Goal: Task Accomplishment & Management: Manage account settings

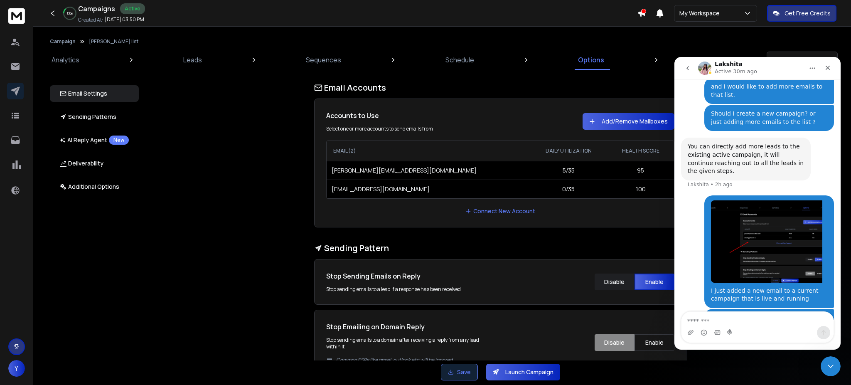
click at [467, 373] on button "Save" at bounding box center [459, 372] width 37 height 17
click at [10, 94] on icon at bounding box center [15, 91] width 10 height 10
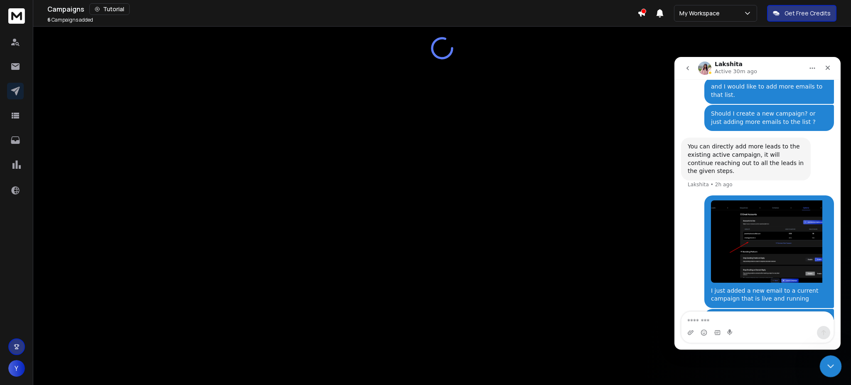
click at [825, 368] on icon "Close Intercom Messenger" at bounding box center [830, 365] width 10 height 10
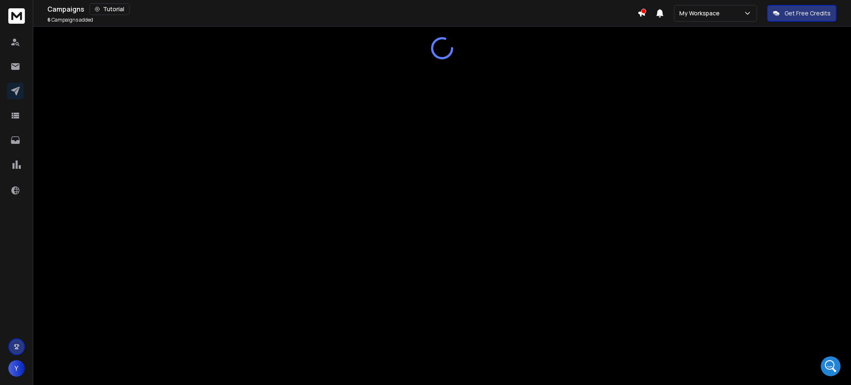
scroll to position [804, 0]
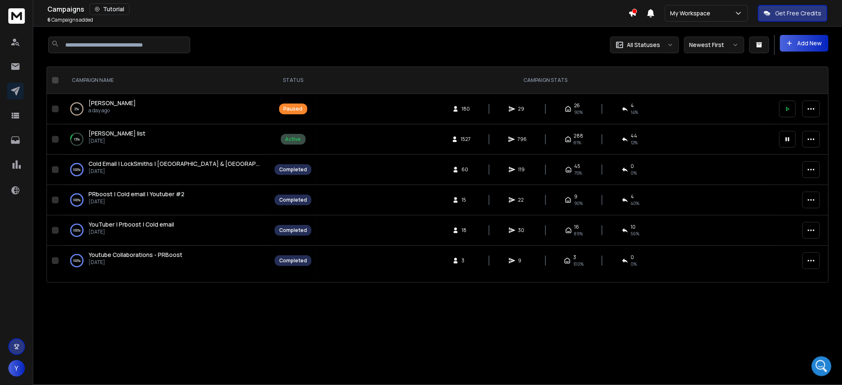
click at [118, 136] on span "[PERSON_NAME] list" at bounding box center [117, 133] width 57 height 8
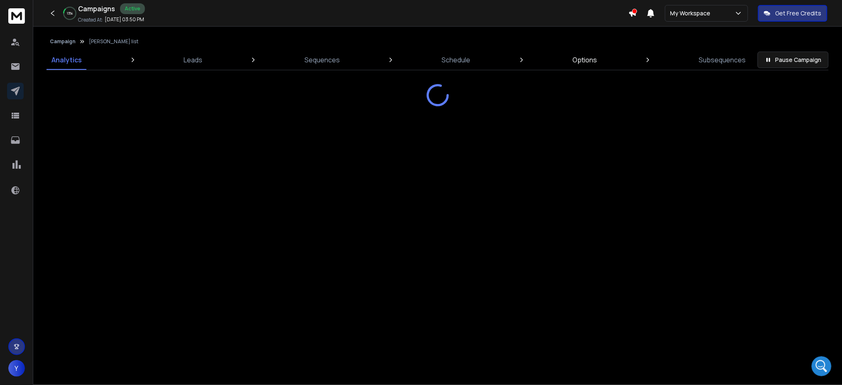
click at [579, 63] on p "Options" at bounding box center [585, 60] width 25 height 10
